Goal: Task Accomplishment & Management: Manage account settings

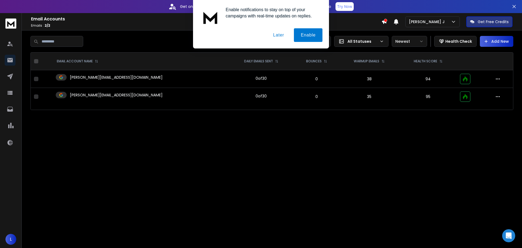
click at [282, 37] on button "Later" at bounding box center [278, 35] width 24 height 14
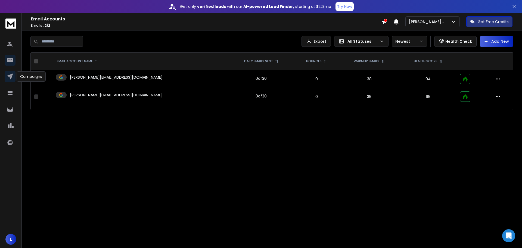
click at [6, 77] on link at bounding box center [10, 76] width 11 height 11
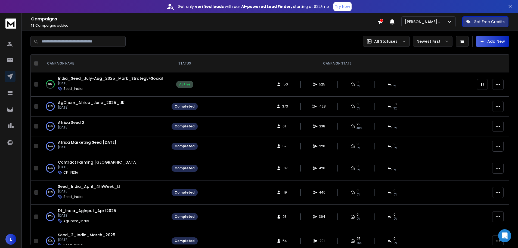
click at [98, 78] on span "India_Seed_July-Aug_2025_Mark_Strategy+Social" at bounding box center [110, 78] width 105 height 5
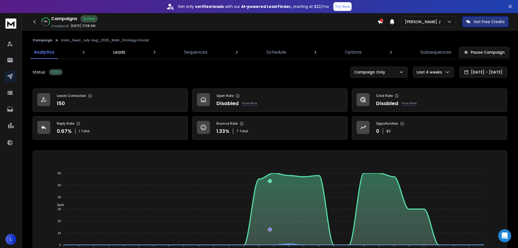
click at [125, 50] on p "Leads" at bounding box center [119, 52] width 12 height 7
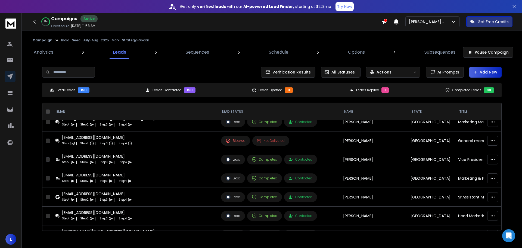
scroll to position [646, 0]
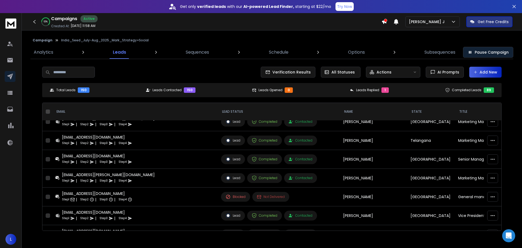
click at [473, 51] on button "Pause Campaign" at bounding box center [488, 52] width 50 height 11
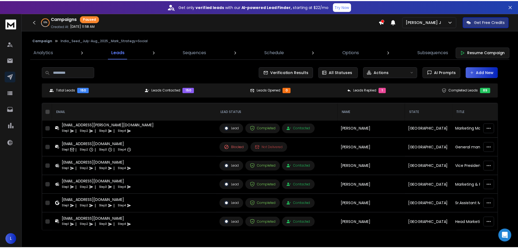
scroll to position [618, 0]
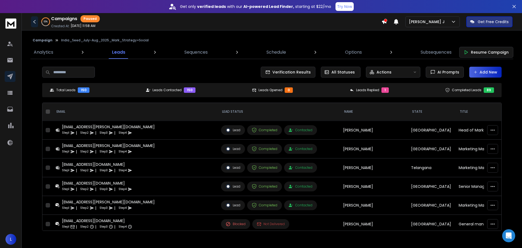
click at [35, 22] on icon at bounding box center [34, 21] width 5 height 5
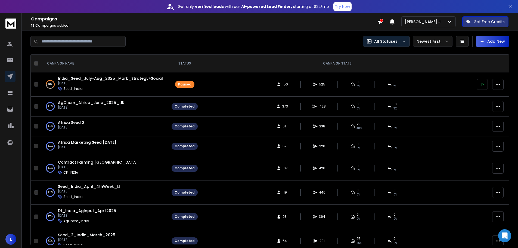
click at [383, 42] on p "All Statuses" at bounding box center [385, 41] width 23 height 5
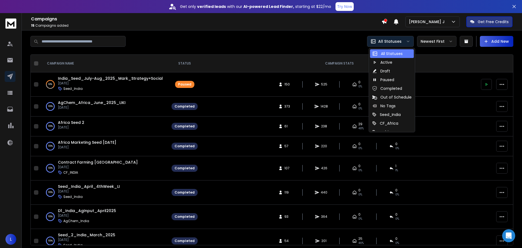
click at [383, 42] on p "All Statuses" at bounding box center [389, 41] width 23 height 5
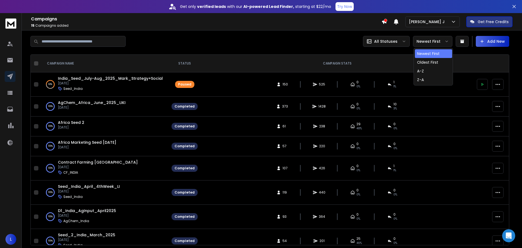
click at [434, 42] on button "Newest First" at bounding box center [432, 41] width 39 height 11
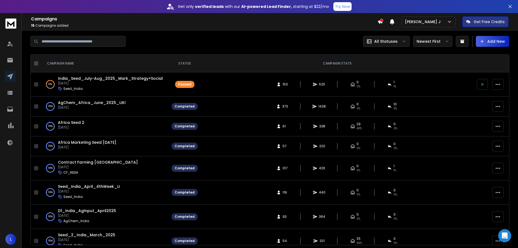
click at [286, 40] on div "Campaigns 15 Campaigns Added All Statuses Newest First Add New" at bounding box center [389, 41] width 239 height 11
